Goal: Task Accomplishment & Management: Use online tool/utility

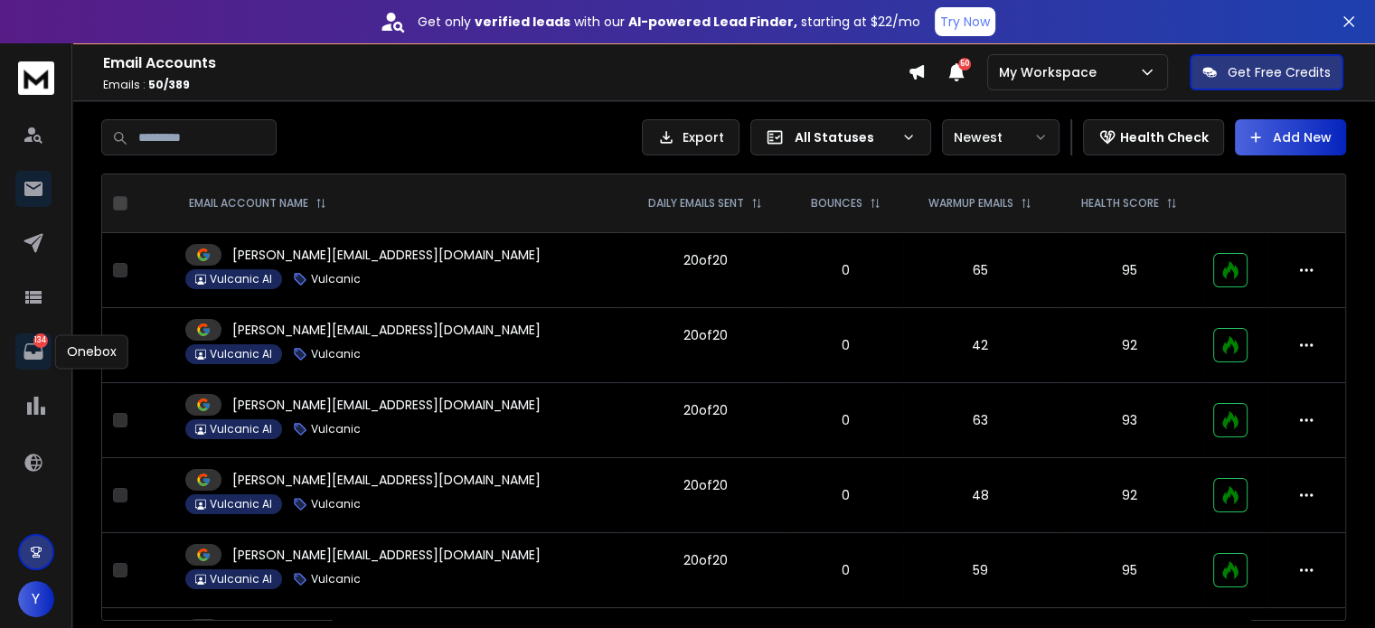
click at [35, 345] on p "134" at bounding box center [40, 341] width 14 height 14
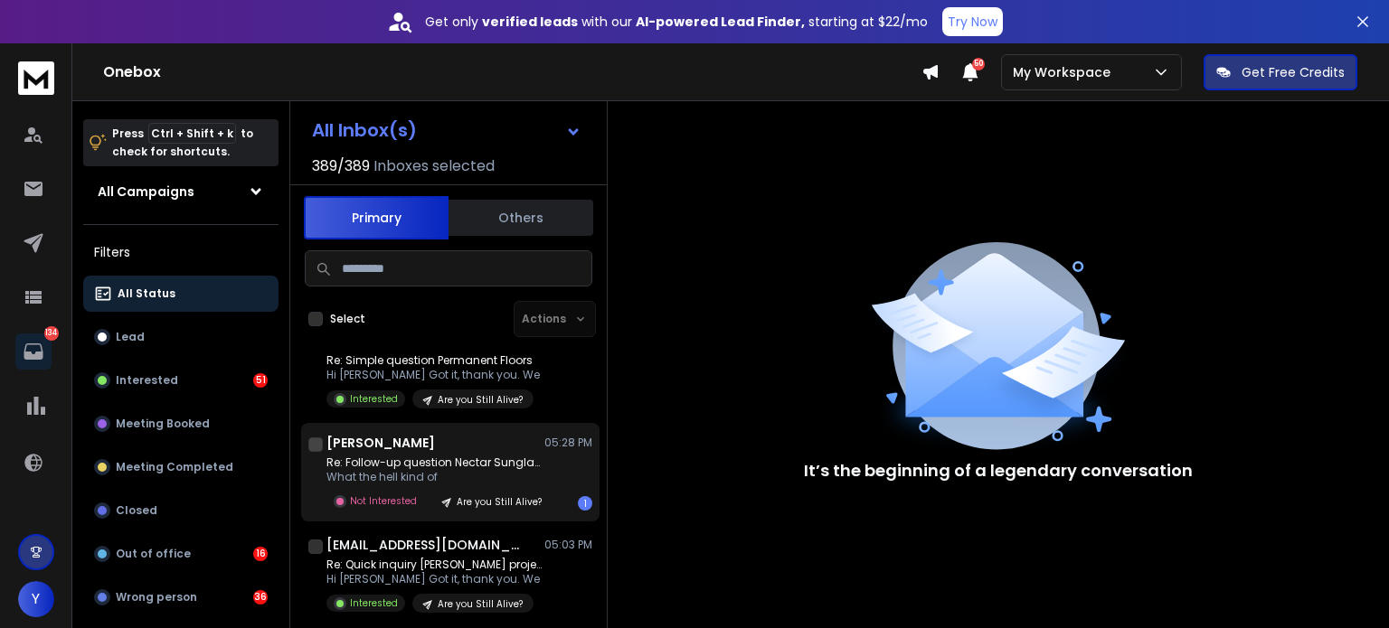
scroll to position [181, 0]
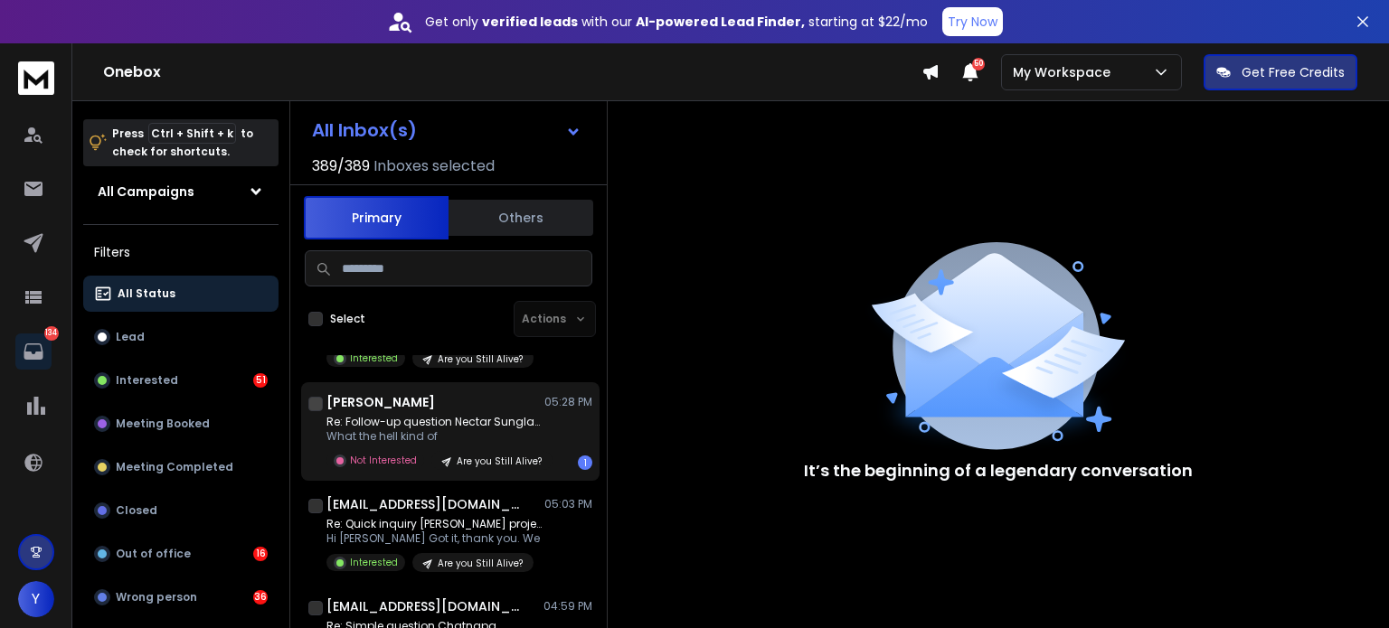
click at [493, 447] on div "Re: Follow-up question Nectar Sunglasses What the hell kind of Not Interested A…" at bounding box center [439, 442] width 226 height 55
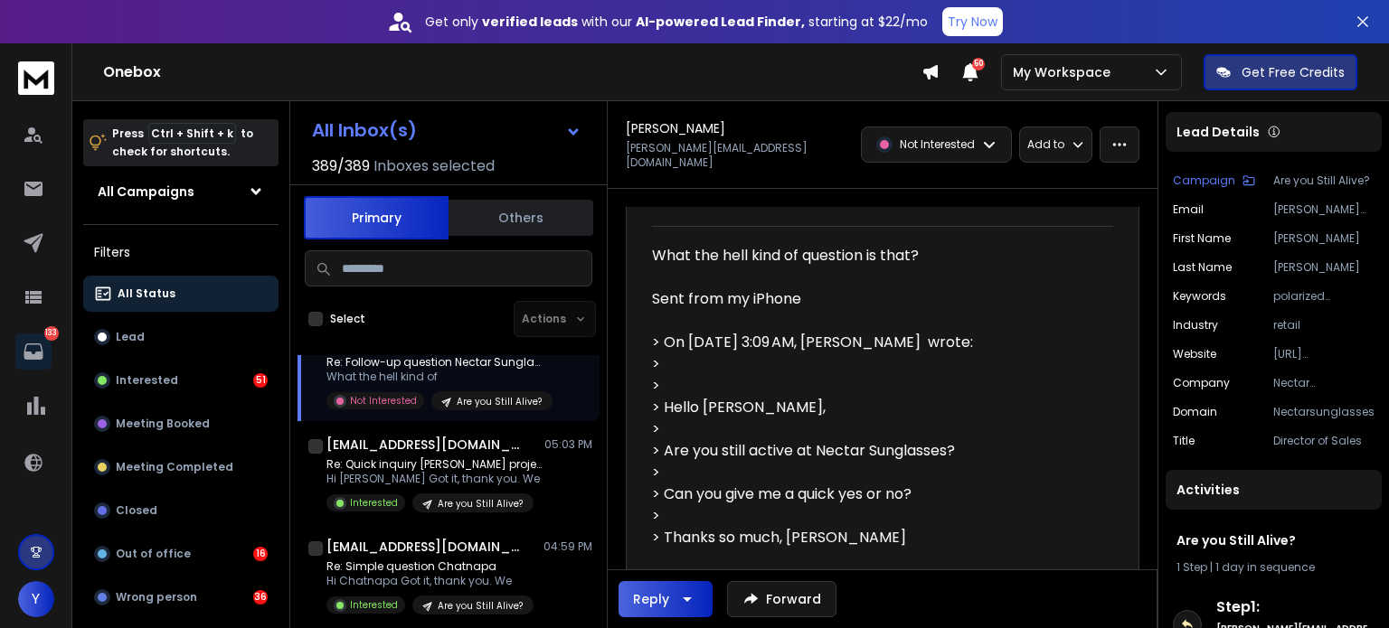
scroll to position [271, 0]
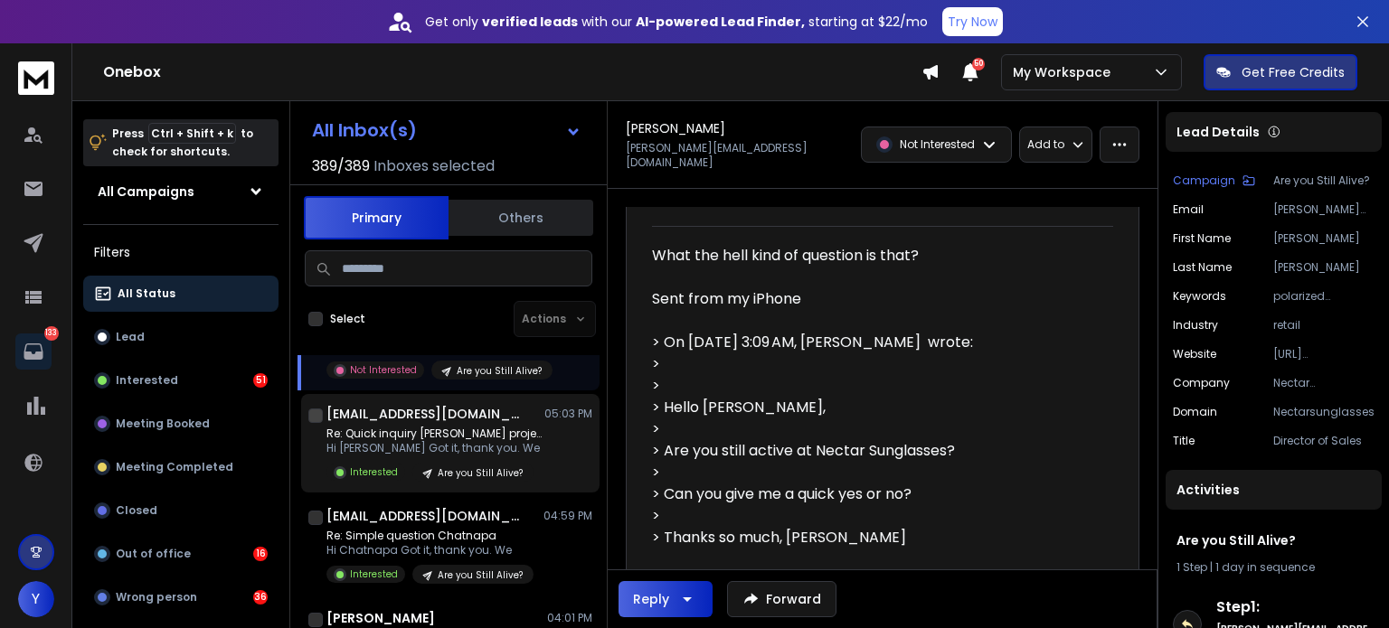
click at [507, 435] on p "Re: Quick inquiry [PERSON_NAME] project" at bounding box center [434, 434] width 217 height 14
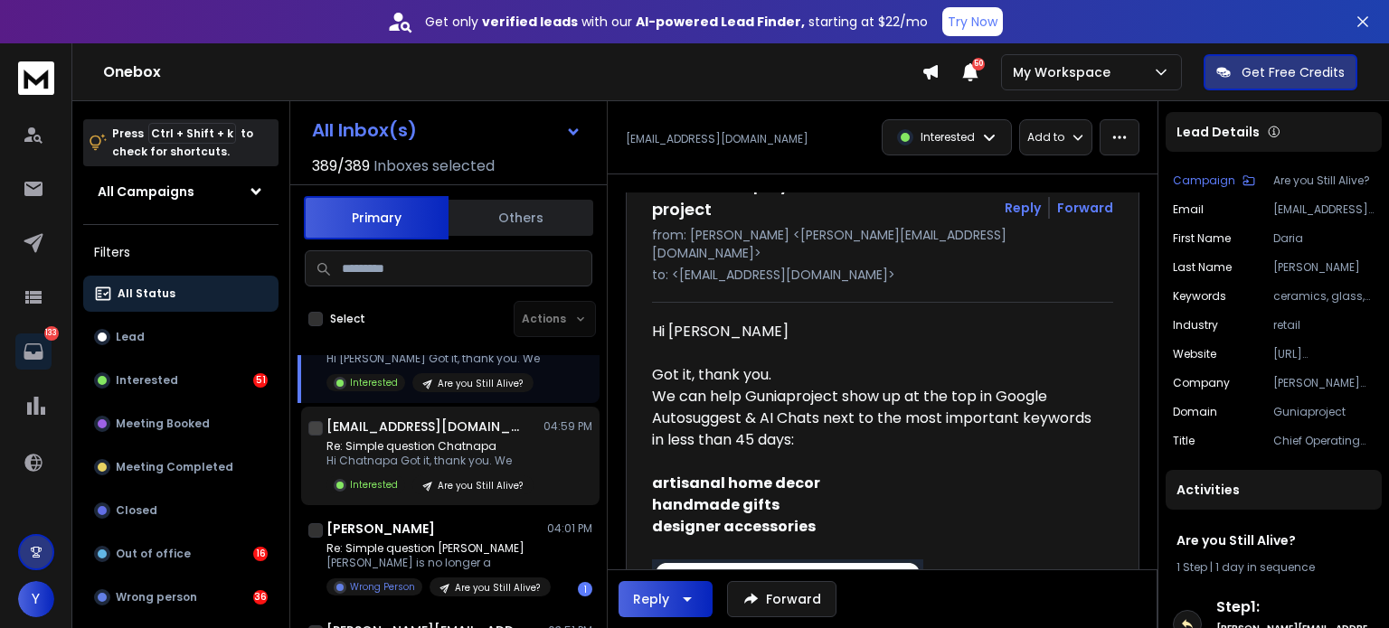
scroll to position [362, 0]
click at [476, 447] on p "Re: Simple question Chatnapa" at bounding box center [429, 445] width 207 height 14
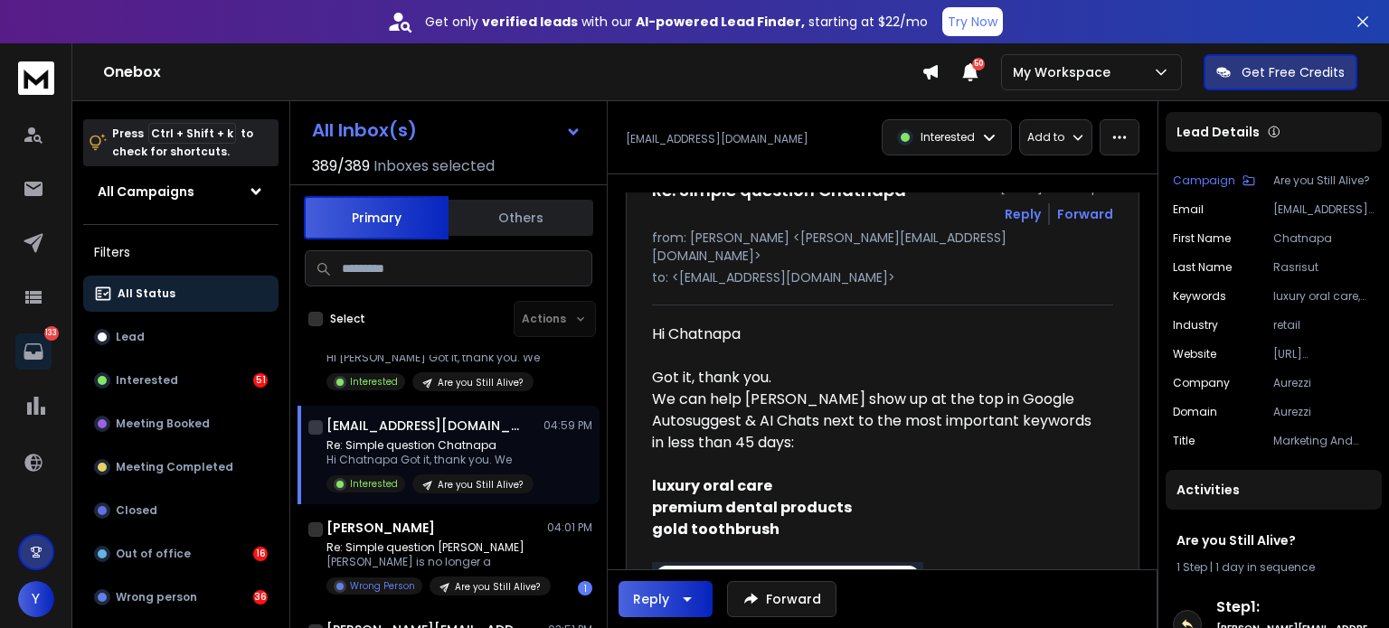
scroll to position [90, 0]
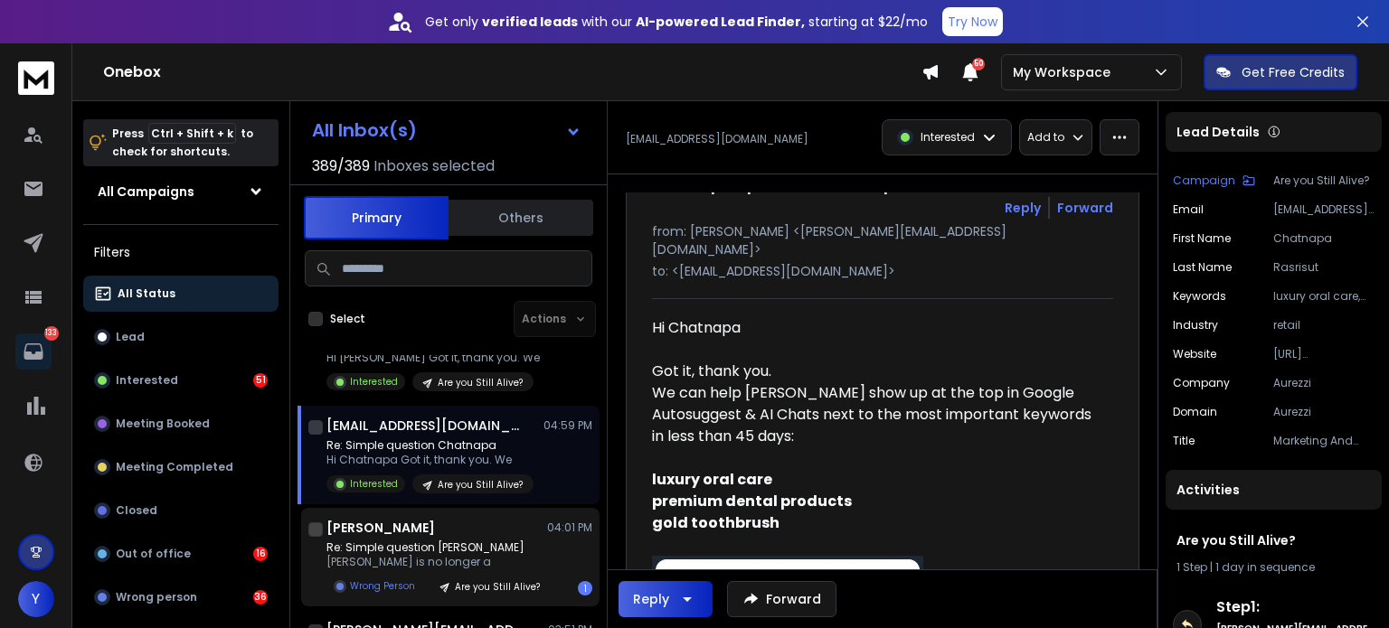
click at [547, 527] on p "04:01 PM" at bounding box center [569, 528] width 45 height 14
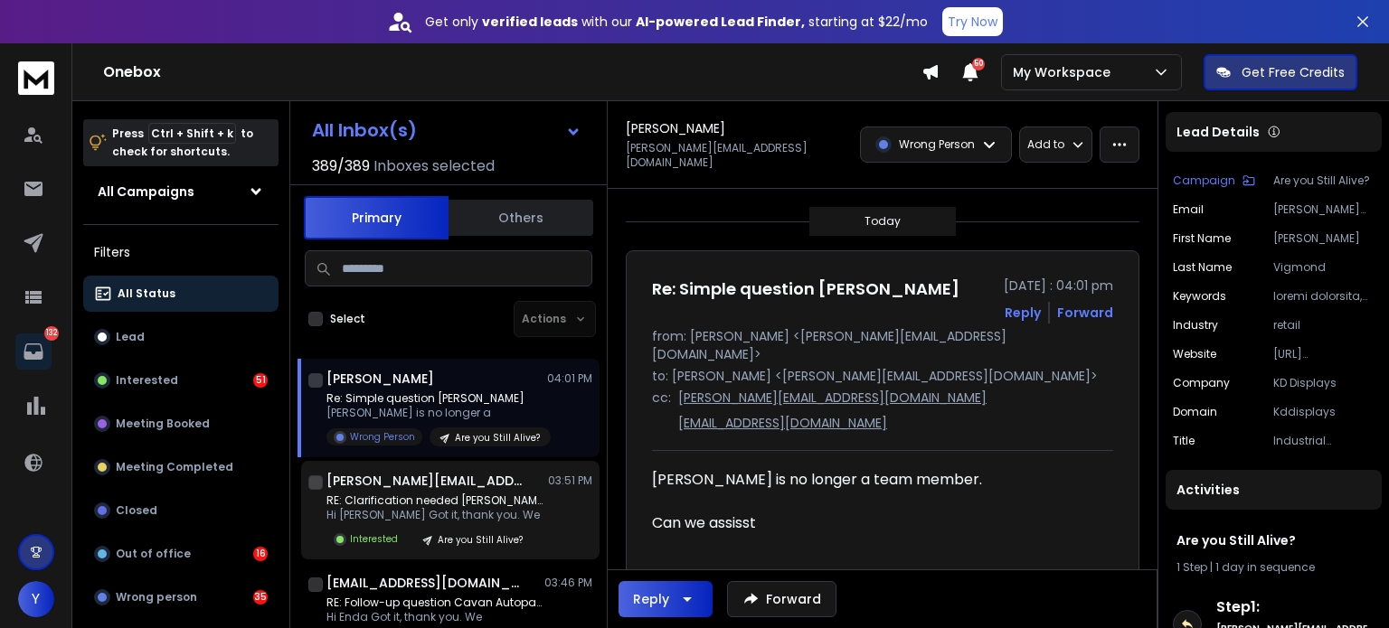
scroll to position [542, 0]
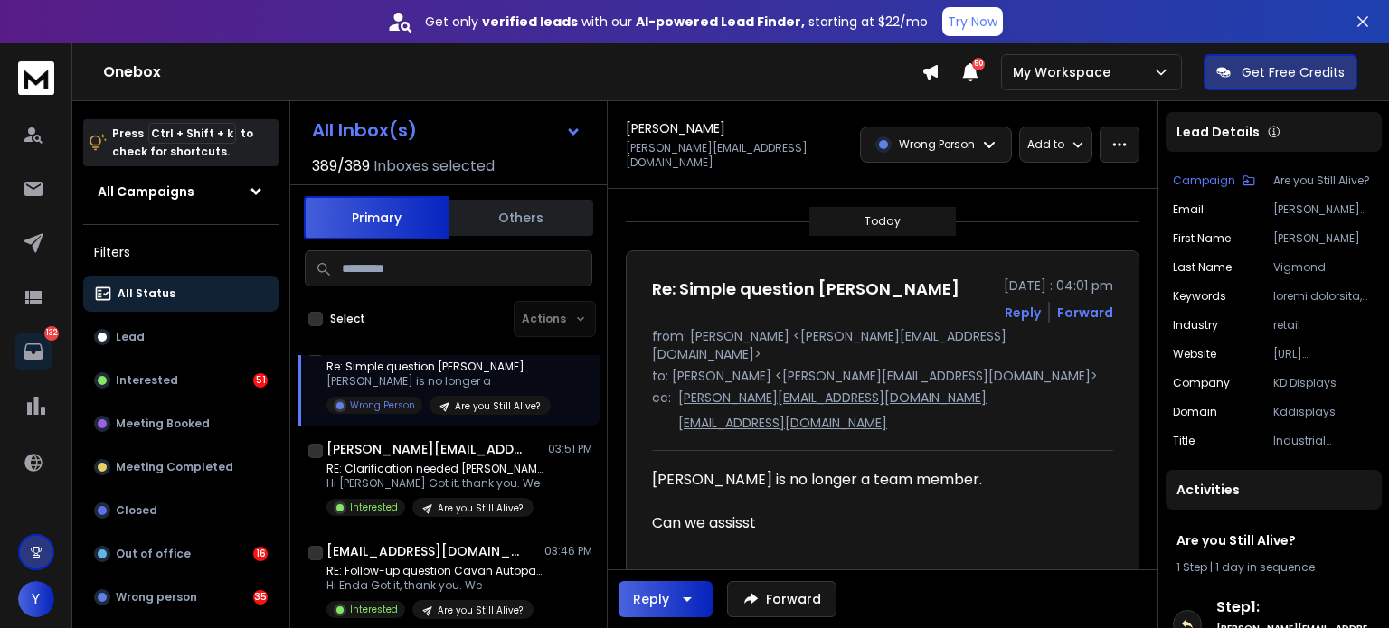
click at [956, 144] on p "Wrong Person" at bounding box center [937, 144] width 76 height 14
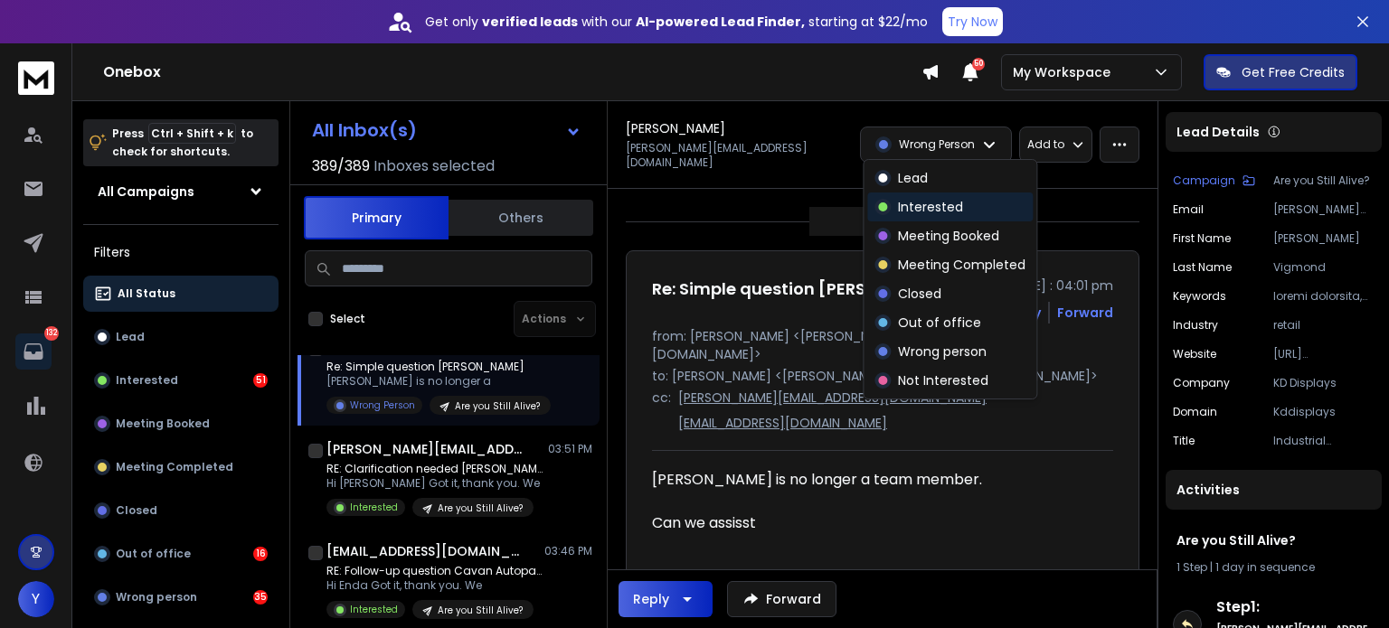
click at [926, 212] on p "Interested" at bounding box center [930, 207] width 65 height 18
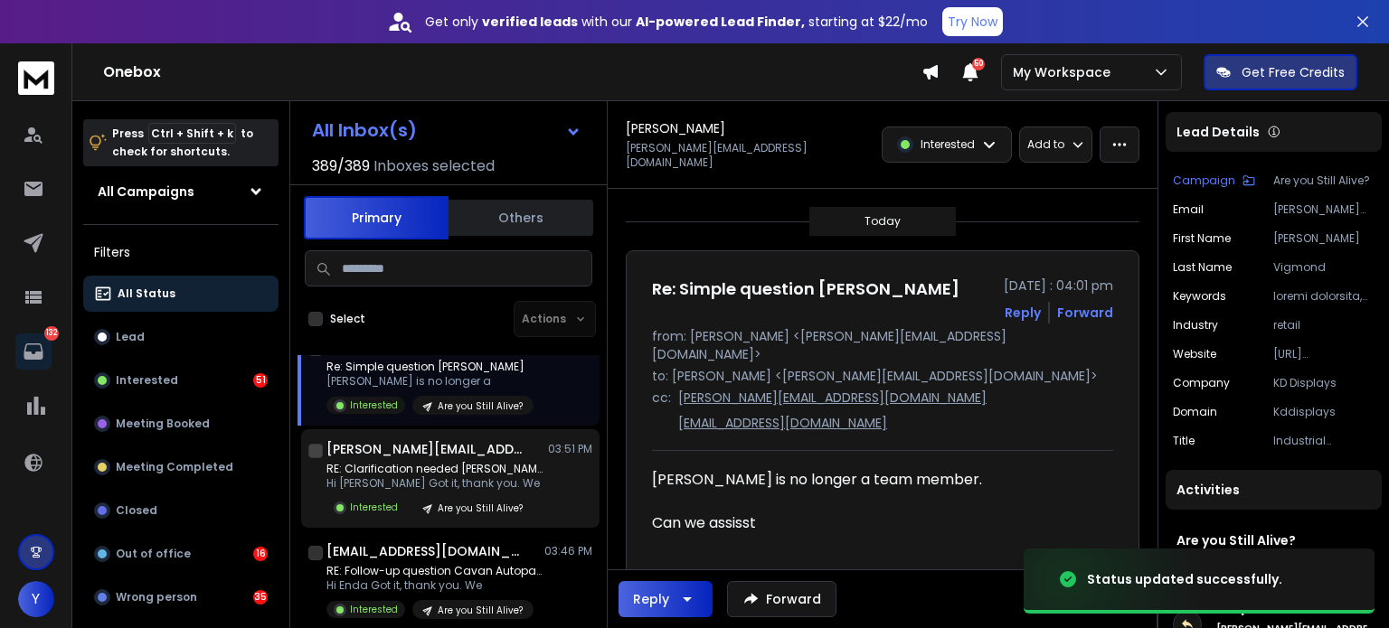
scroll to position [633, 0]
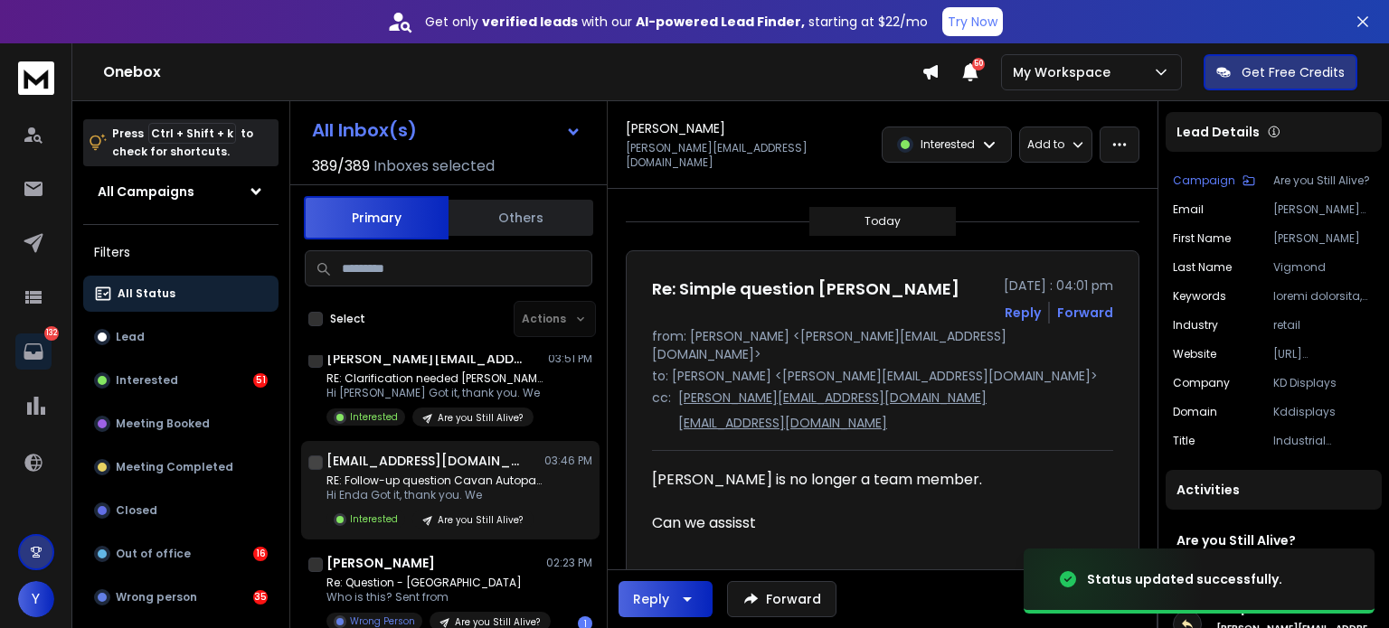
click at [504, 470] on div "[EMAIL_ADDRESS][DOMAIN_NAME] 03:46 PM RE: Follow-up question Cavan Autoparc Hi …" at bounding box center [459, 490] width 266 height 77
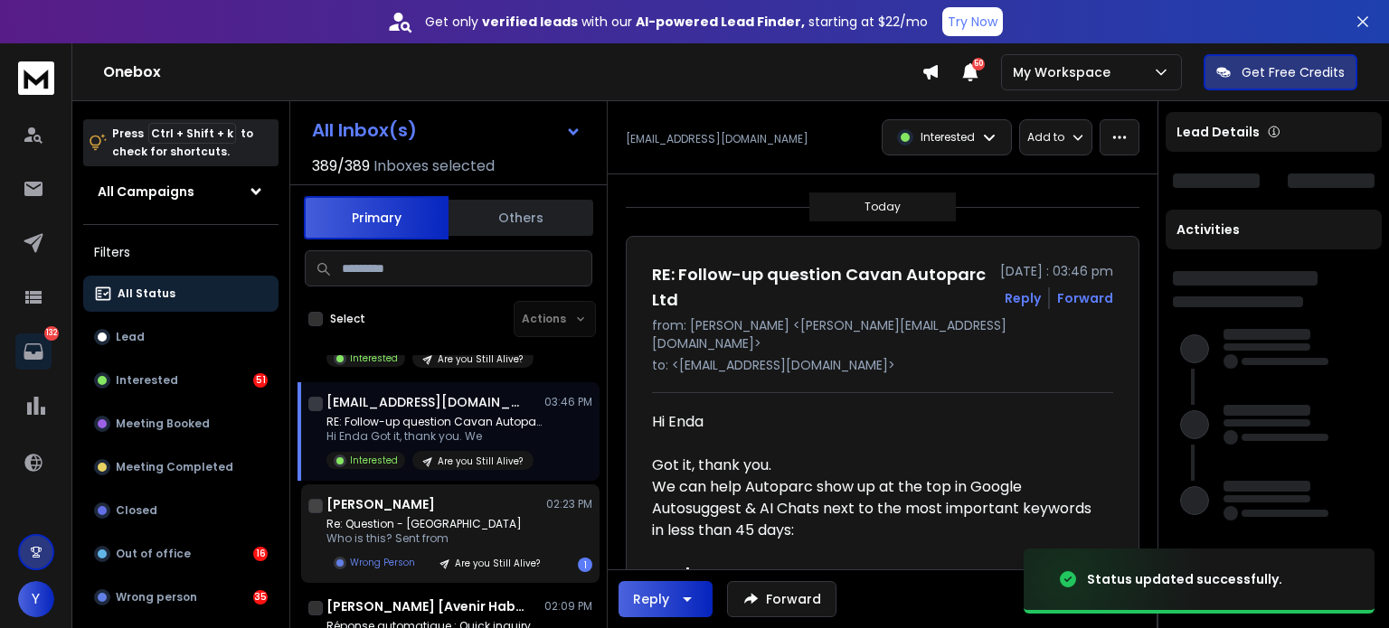
scroll to position [723, 0]
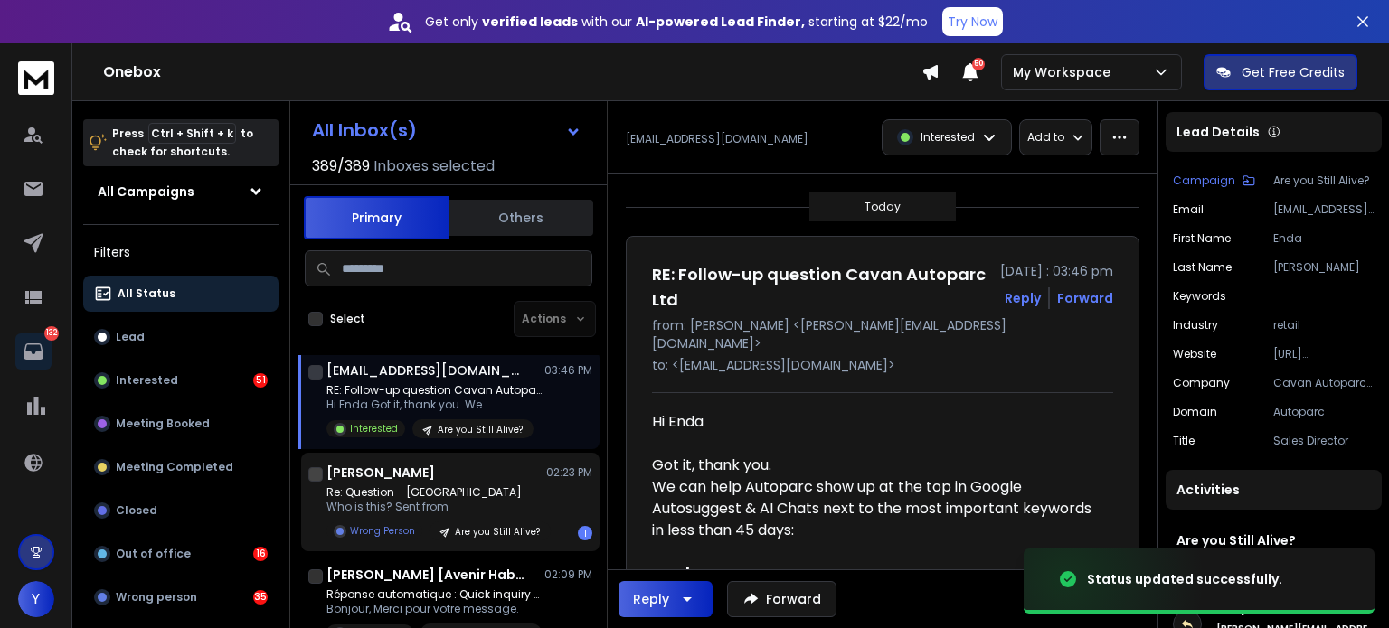
click at [497, 497] on p "Re: Question - [GEOGRAPHIC_DATA]" at bounding box center [434, 492] width 217 height 14
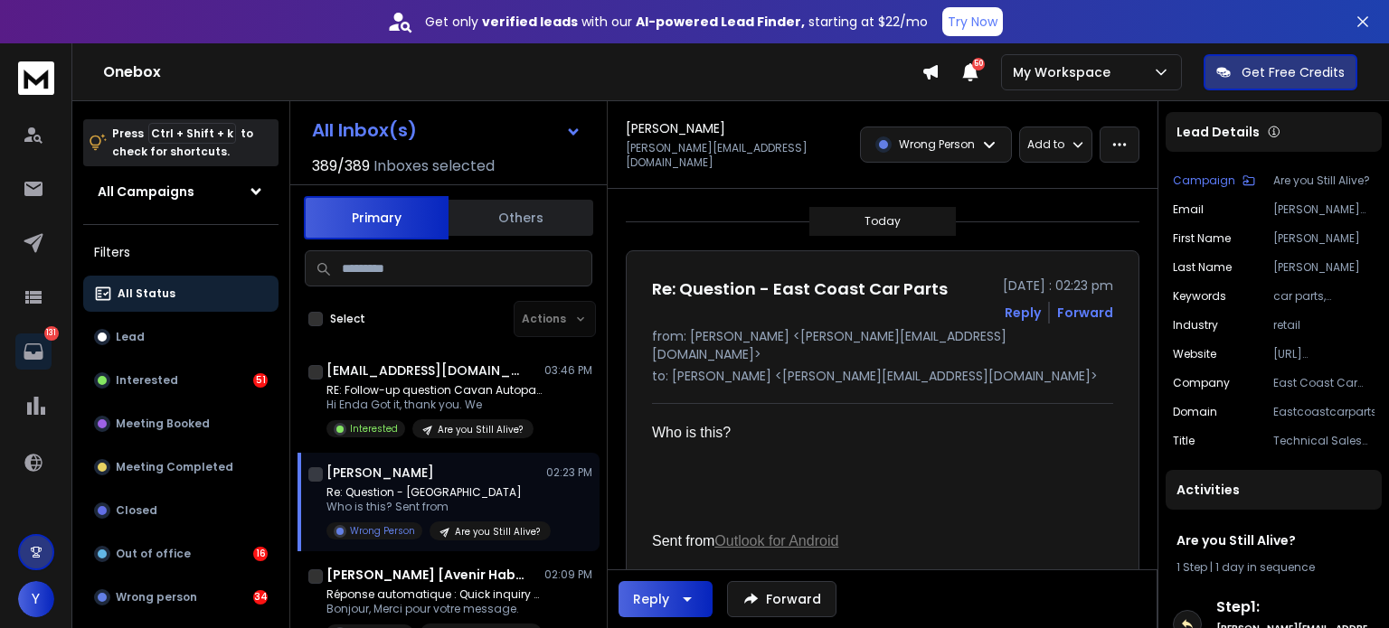
click at [922, 137] on p "Wrong Person" at bounding box center [937, 144] width 76 height 14
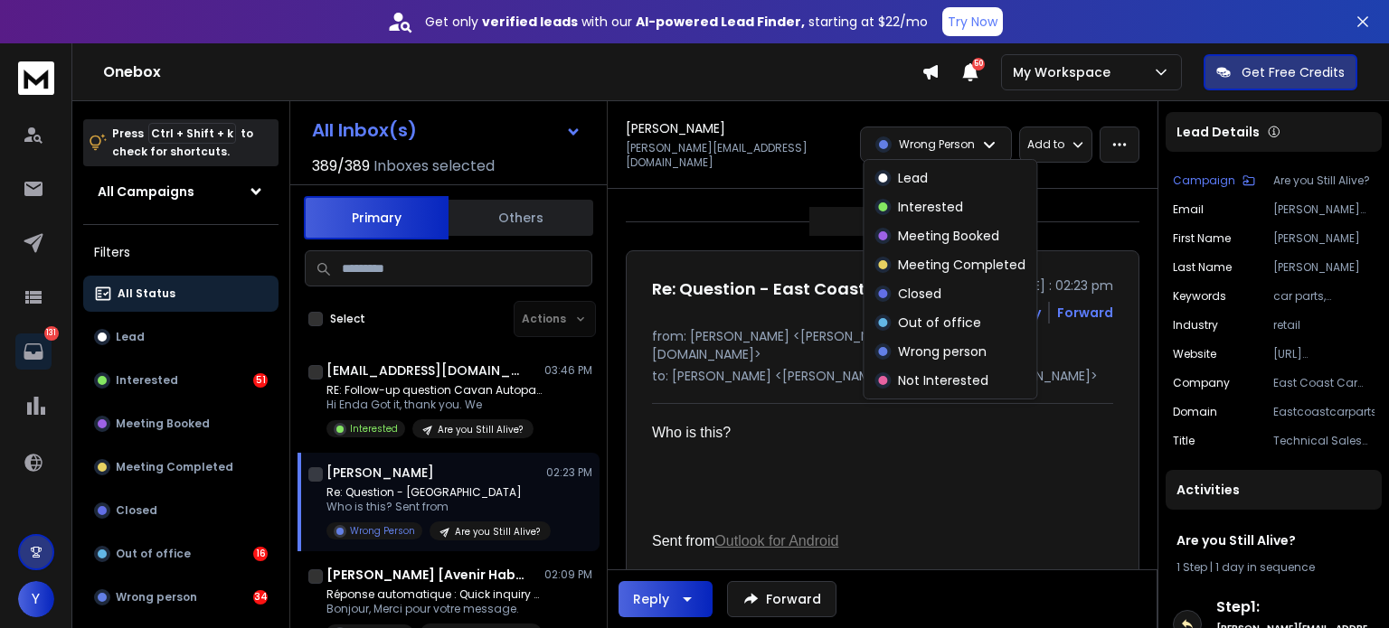
click at [929, 203] on p "Interested" at bounding box center [930, 207] width 65 height 18
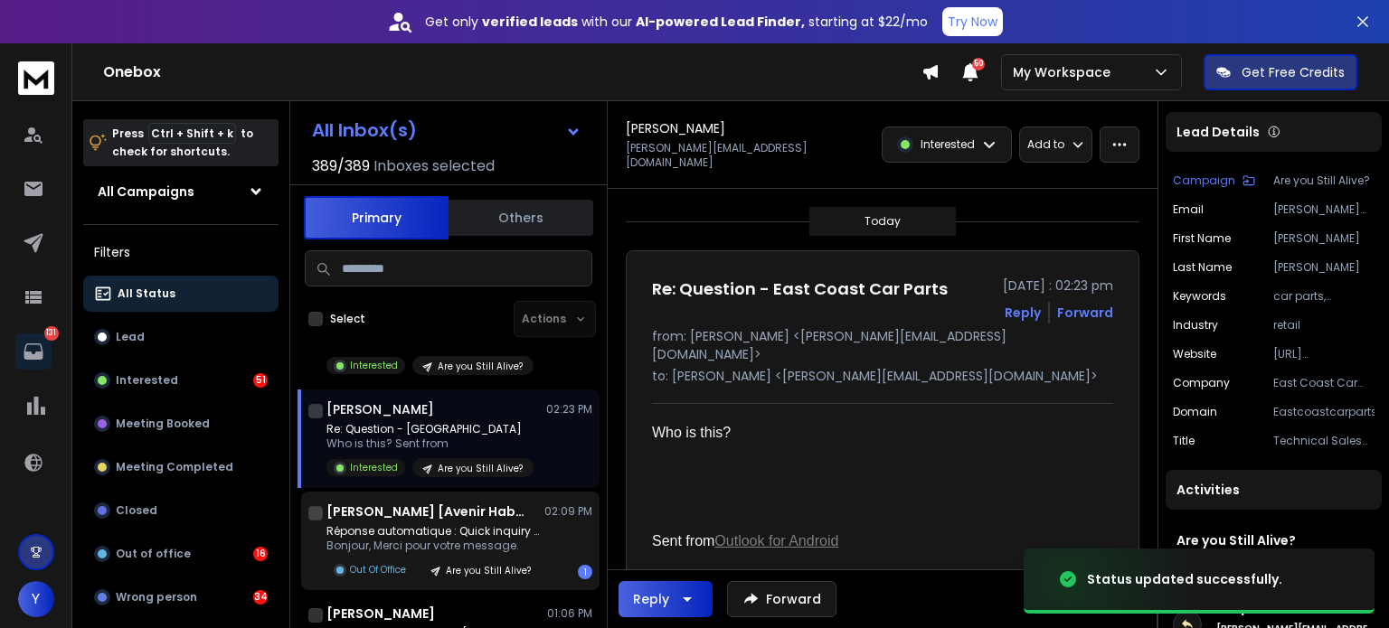
scroll to position [814, 0]
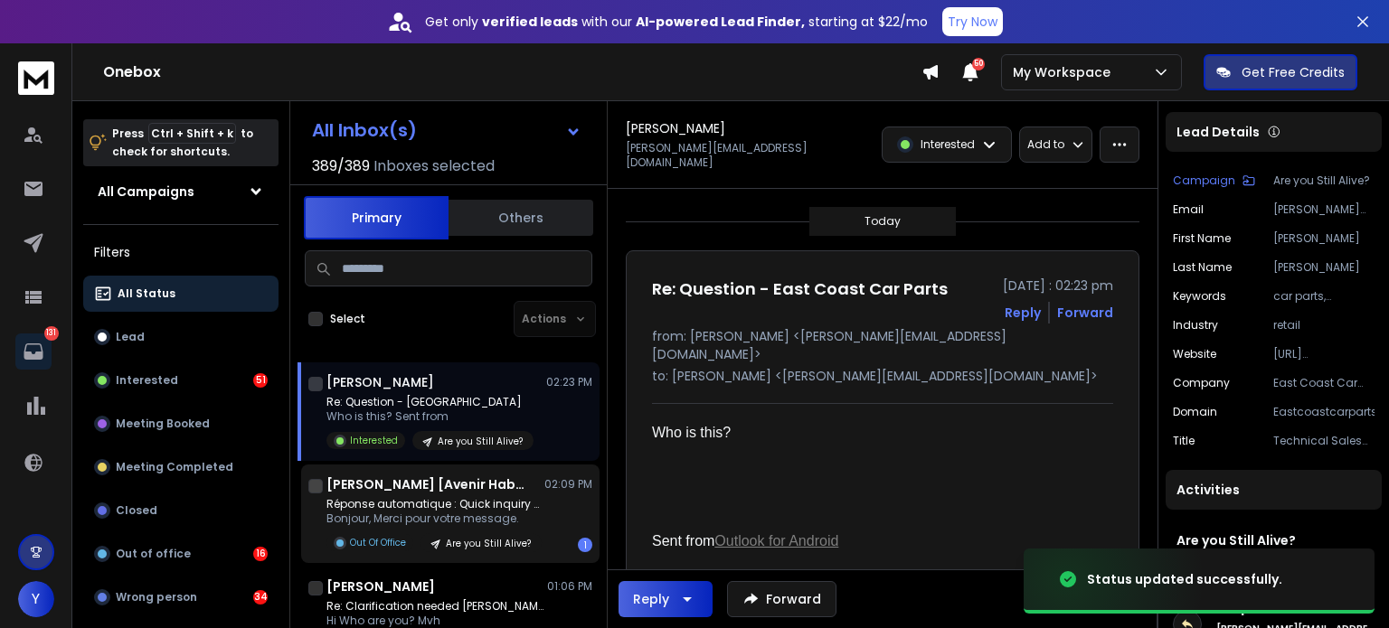
click at [477, 476] on h1 "[PERSON_NAME] [Avenir Habitat]" at bounding box center [425, 485] width 199 height 18
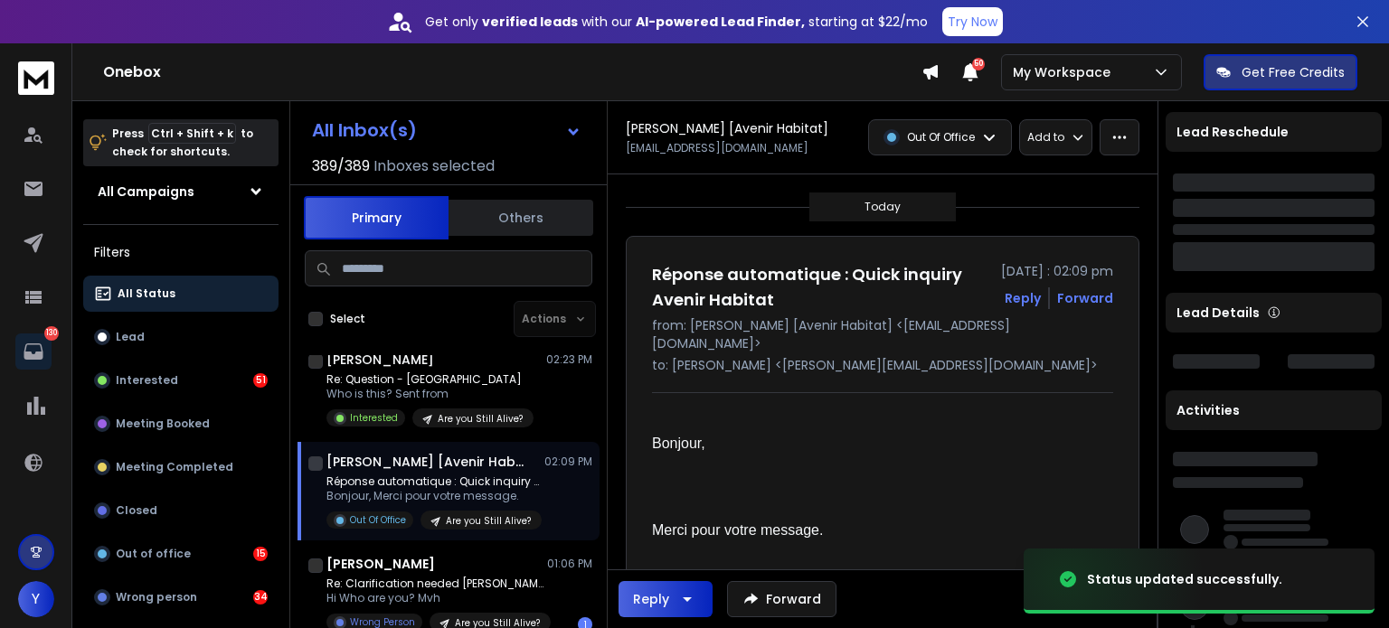
scroll to position [904, 0]
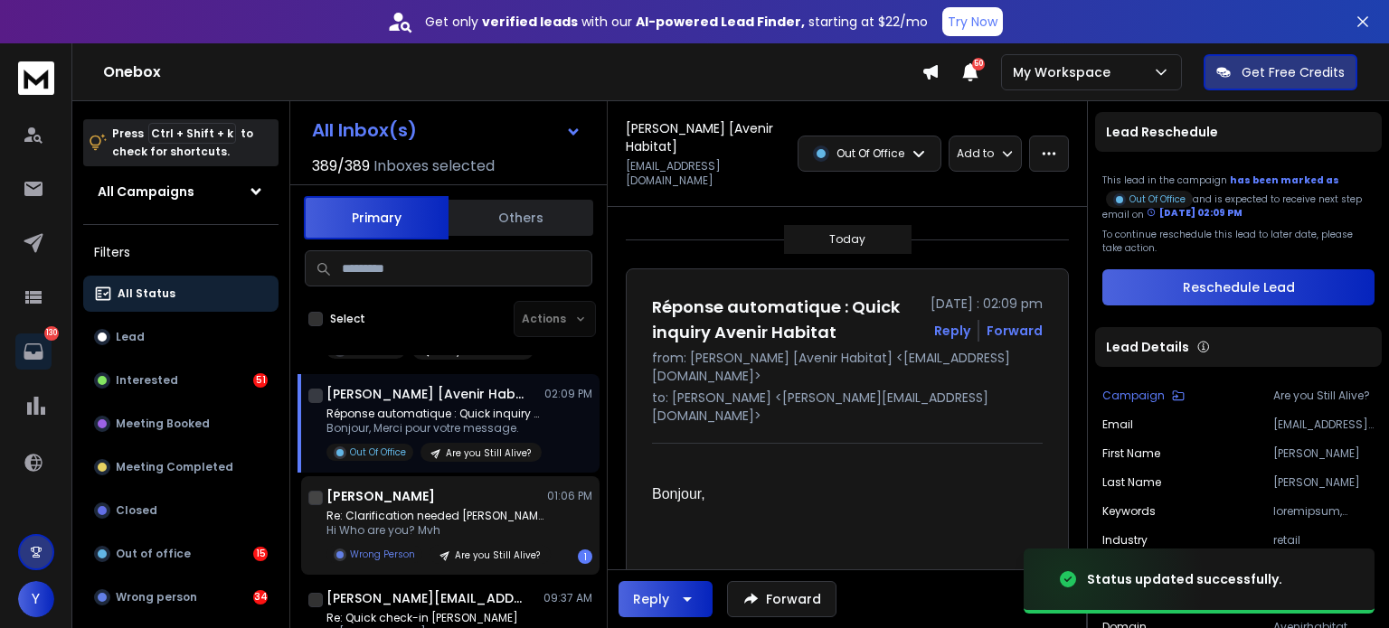
click at [472, 494] on div "[PERSON_NAME] 01:06 PM" at bounding box center [459, 496] width 266 height 18
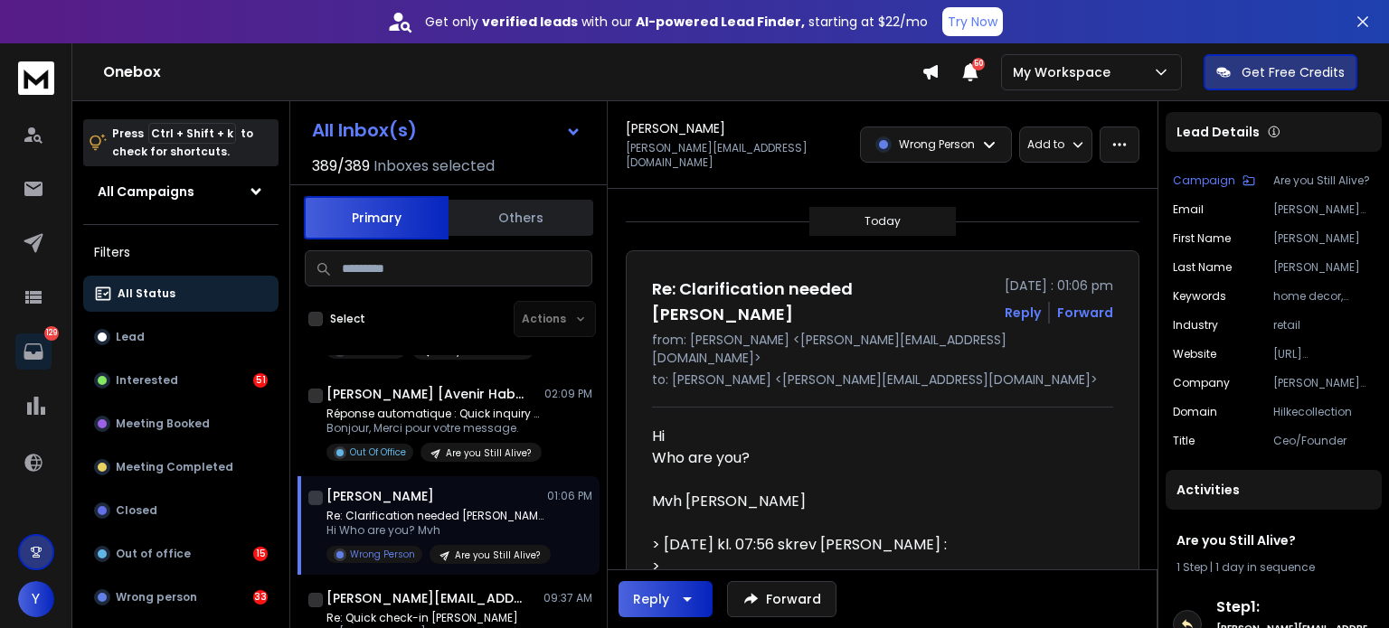
click at [929, 147] on div "Wrong Person" at bounding box center [936, 144] width 150 height 34
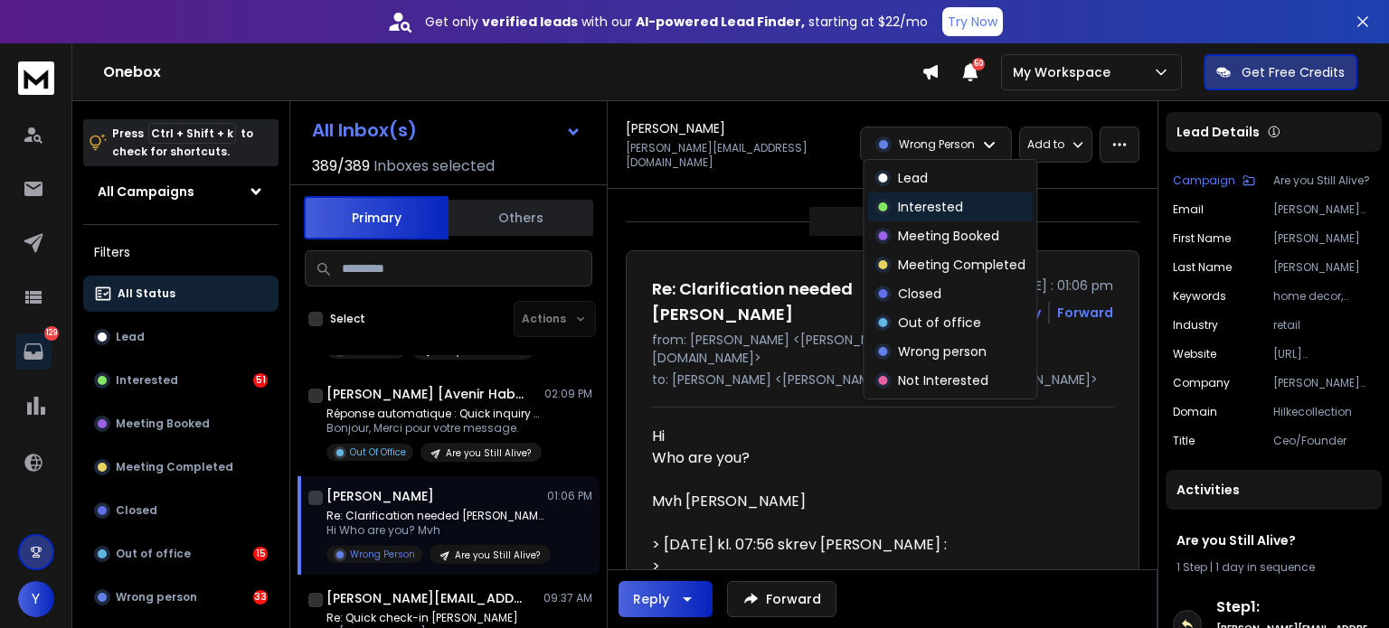
click at [912, 202] on p "Interested" at bounding box center [930, 207] width 65 height 18
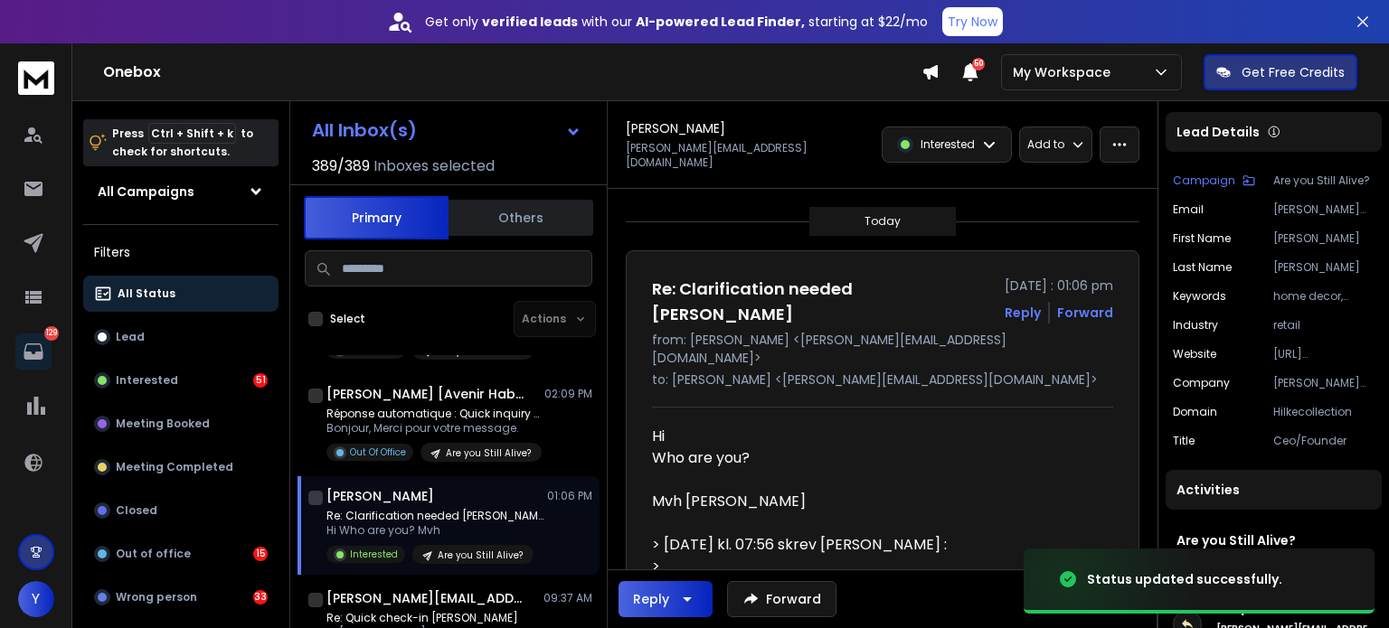
scroll to position [994, 0]
